Goal: Find specific page/section: Find specific page/section

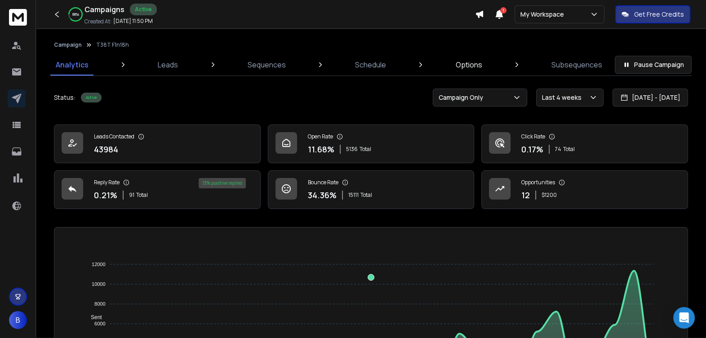
click at [474, 67] on p "Options" at bounding box center [469, 64] width 27 height 11
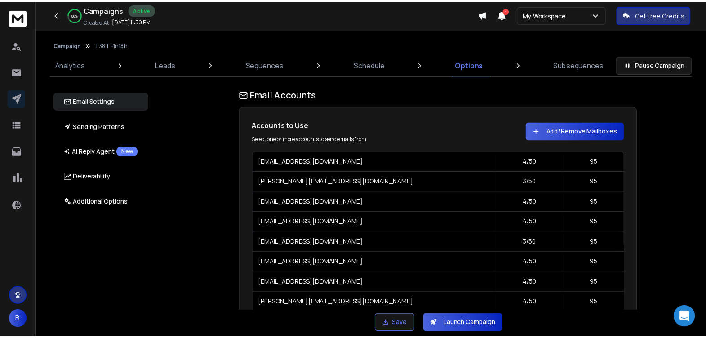
scroll to position [4930, 0]
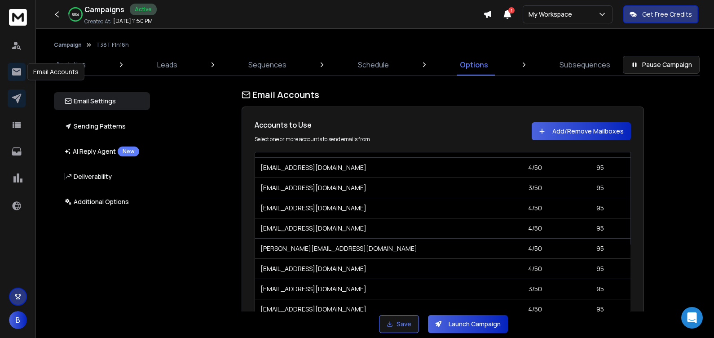
click at [12, 67] on icon at bounding box center [16, 72] width 11 height 11
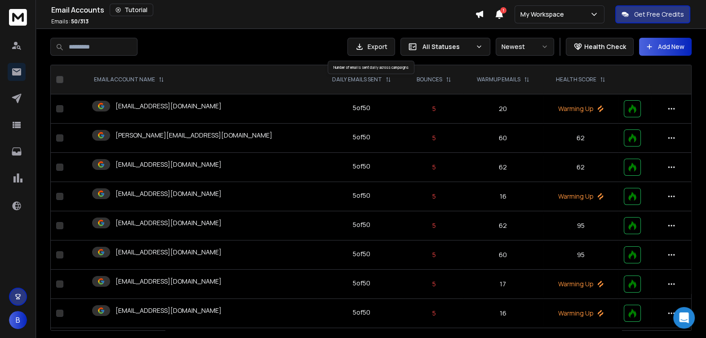
click at [367, 81] on p "DAILY EMAILS SENT" at bounding box center [357, 79] width 50 height 7
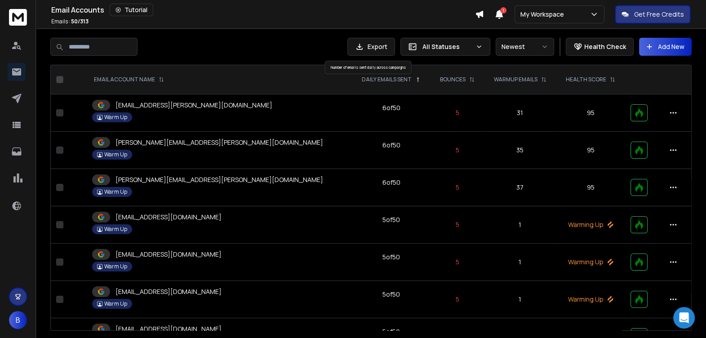
click at [367, 81] on p "DAILY EMAILS SENT" at bounding box center [387, 79] width 50 height 7
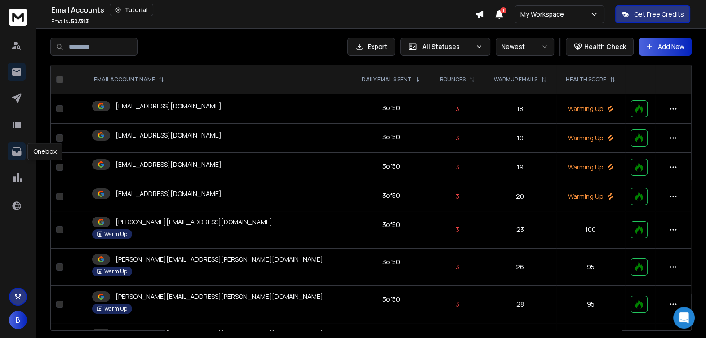
click at [16, 144] on link at bounding box center [17, 151] width 18 height 18
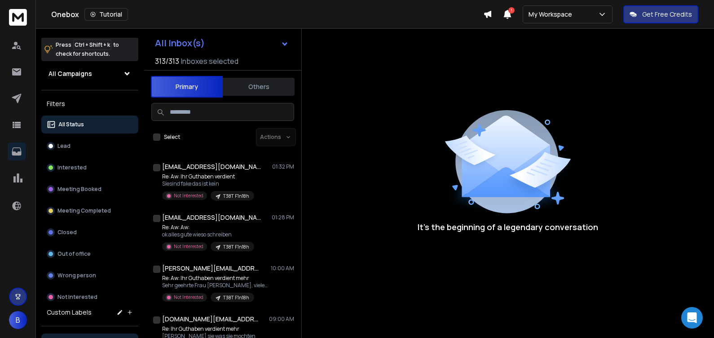
click at [25, 97] on div at bounding box center [18, 99] width 21 height 21
click at [17, 96] on icon at bounding box center [16, 98] width 9 height 9
